Goal: Task Accomplishment & Management: Manage account settings

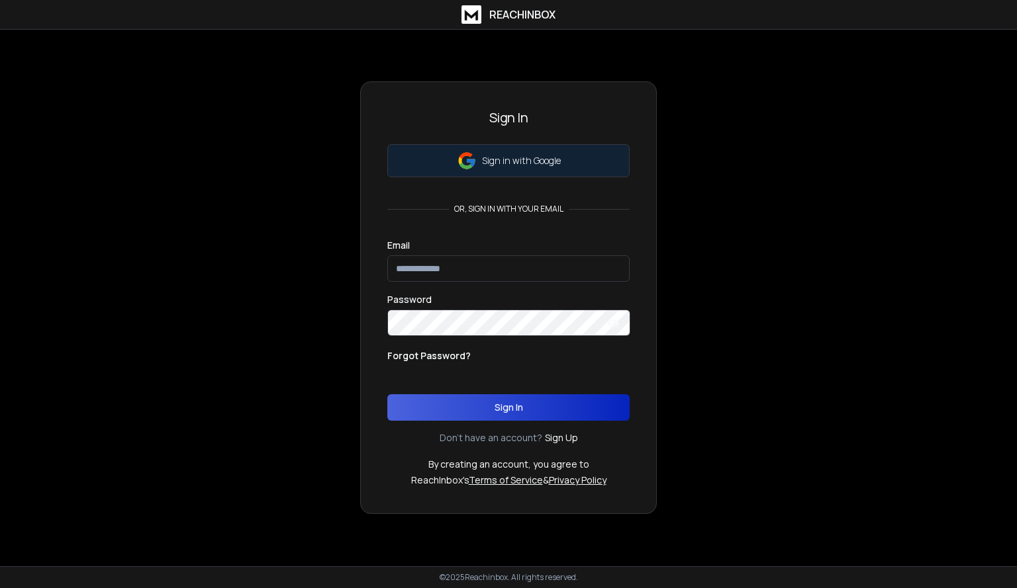
click at [563, 160] on button "Sign in with Google" at bounding box center [508, 160] width 242 height 33
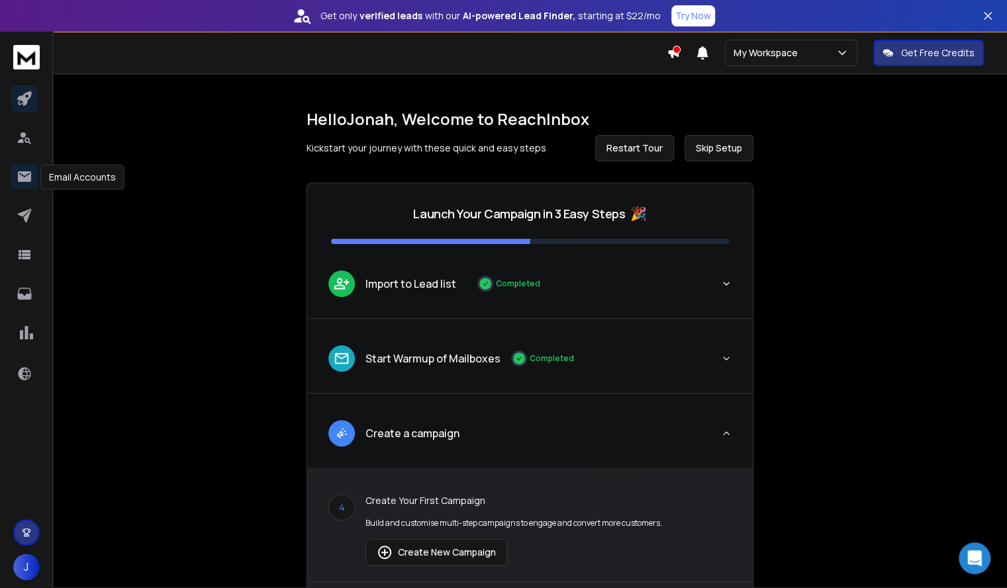
click at [24, 181] on icon at bounding box center [24, 176] width 13 height 11
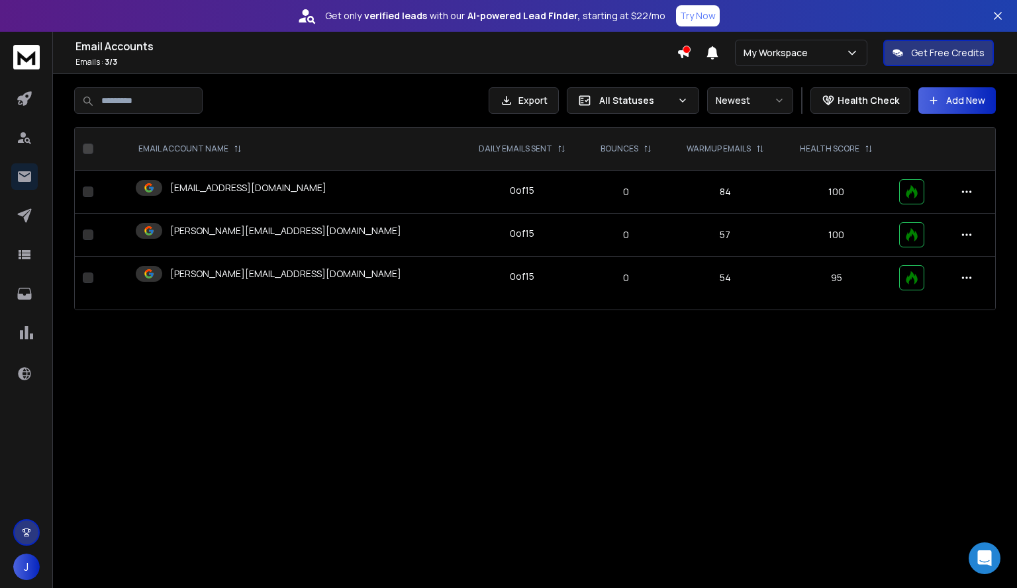
click at [377, 178] on td "marketing@newcarcollisionsouthmiami.com" at bounding box center [294, 192] width 332 height 43
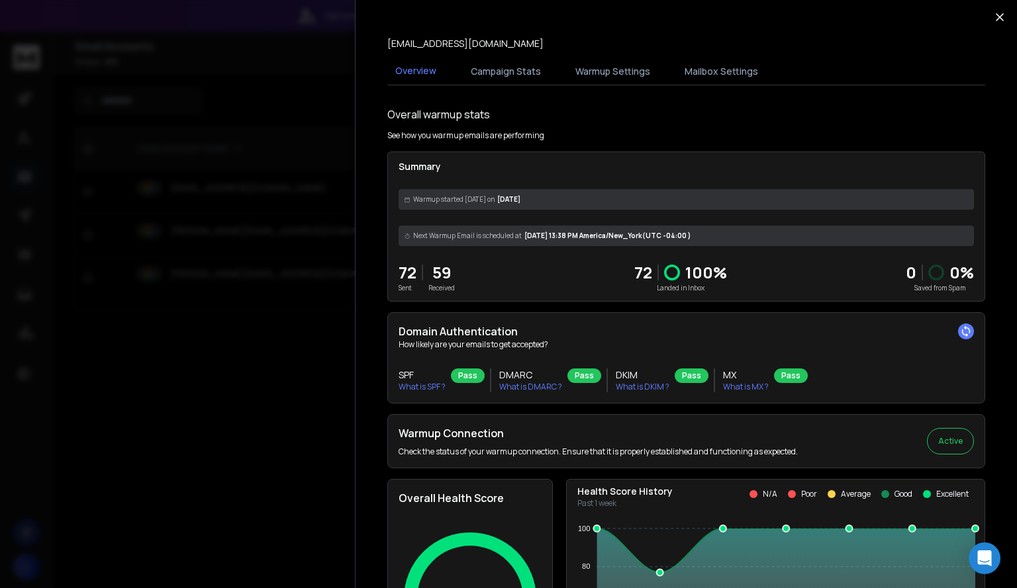
click at [996, 14] on icon "button" at bounding box center [999, 17] width 7 height 7
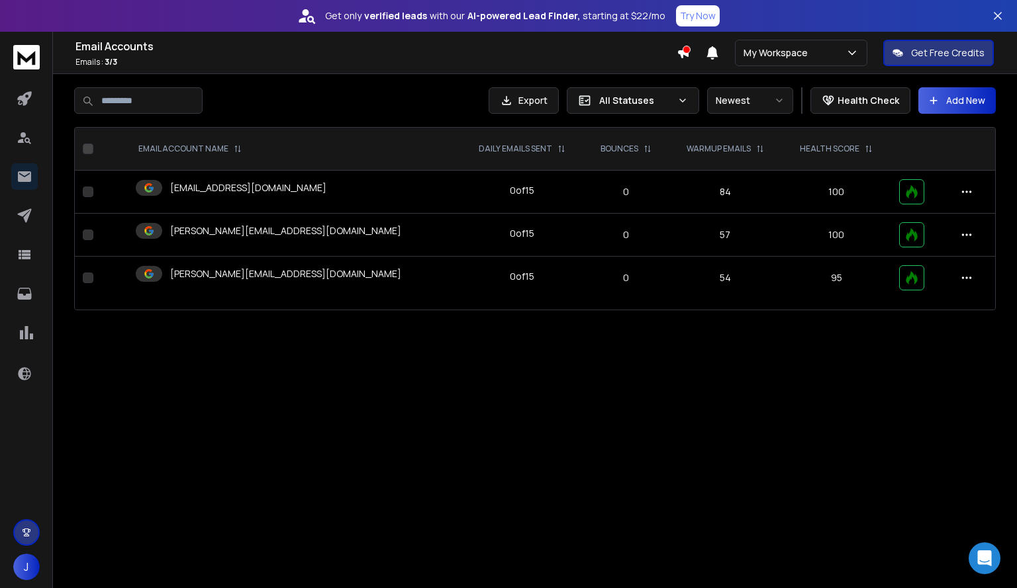
click at [289, 239] on td "aaron@spmmediagroup.info" at bounding box center [294, 235] width 332 height 43
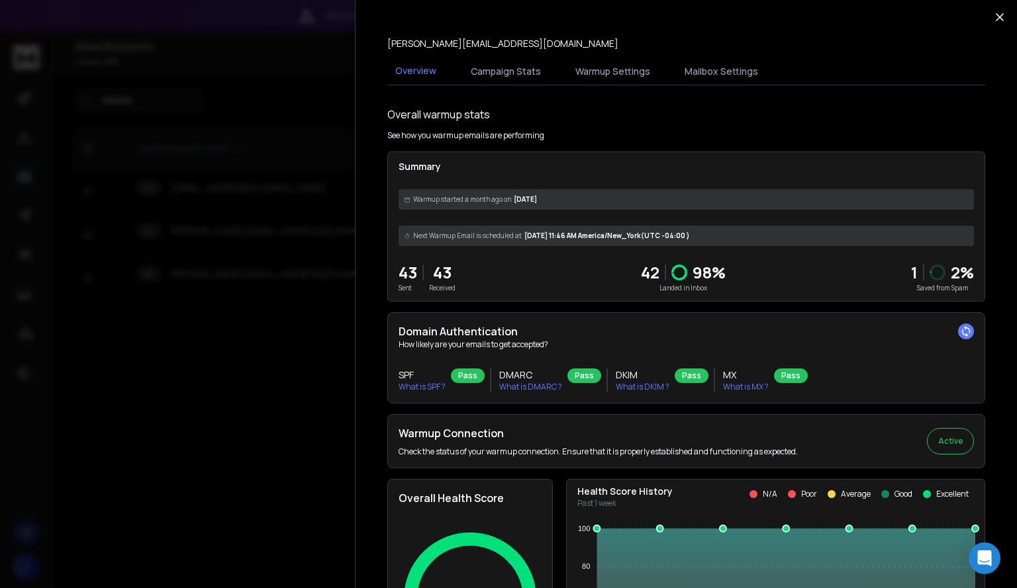
click at [993, 19] on icon "button" at bounding box center [999, 17] width 13 height 13
